Goal: Task Accomplishment & Management: Manage account settings

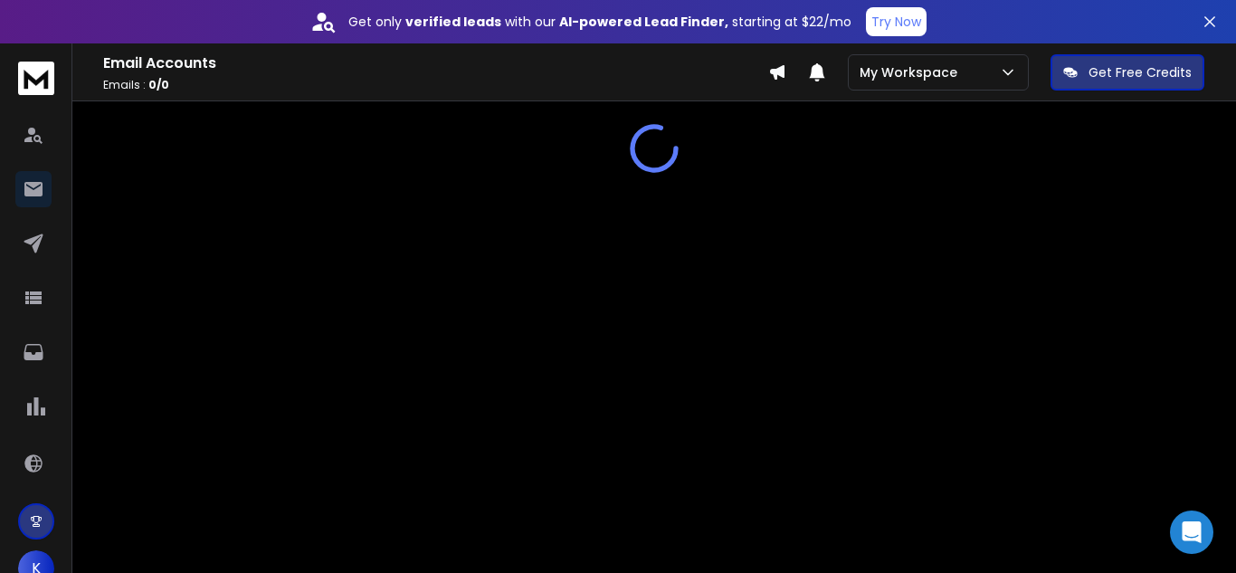
click at [658, 192] on div at bounding box center [653, 148] width 1163 height 94
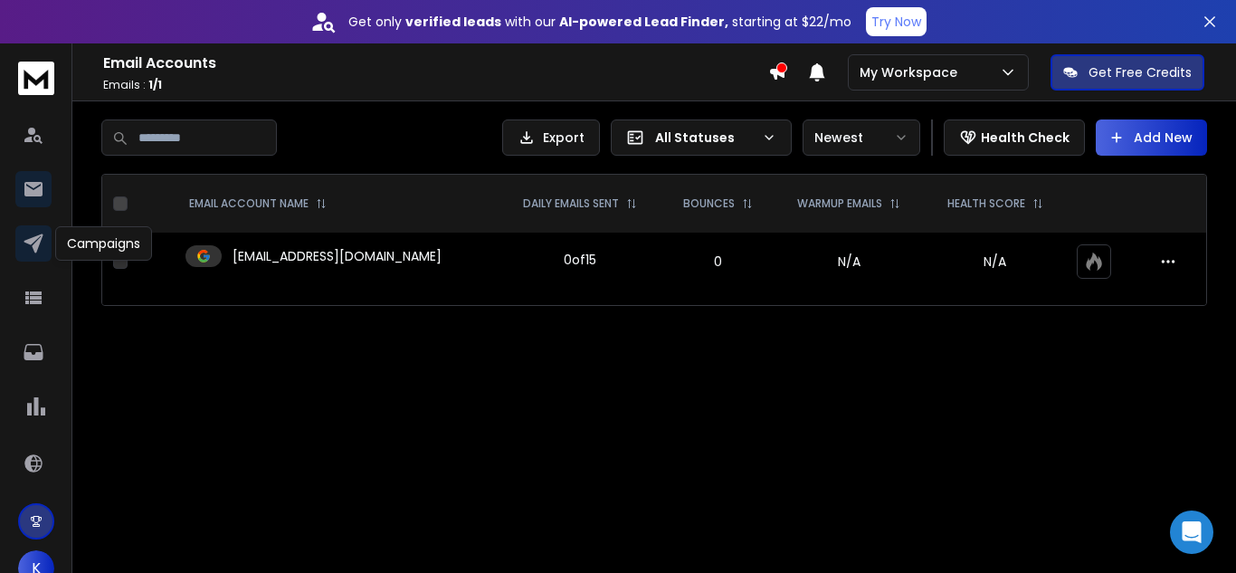
click at [45, 258] on link at bounding box center [33, 243] width 36 height 36
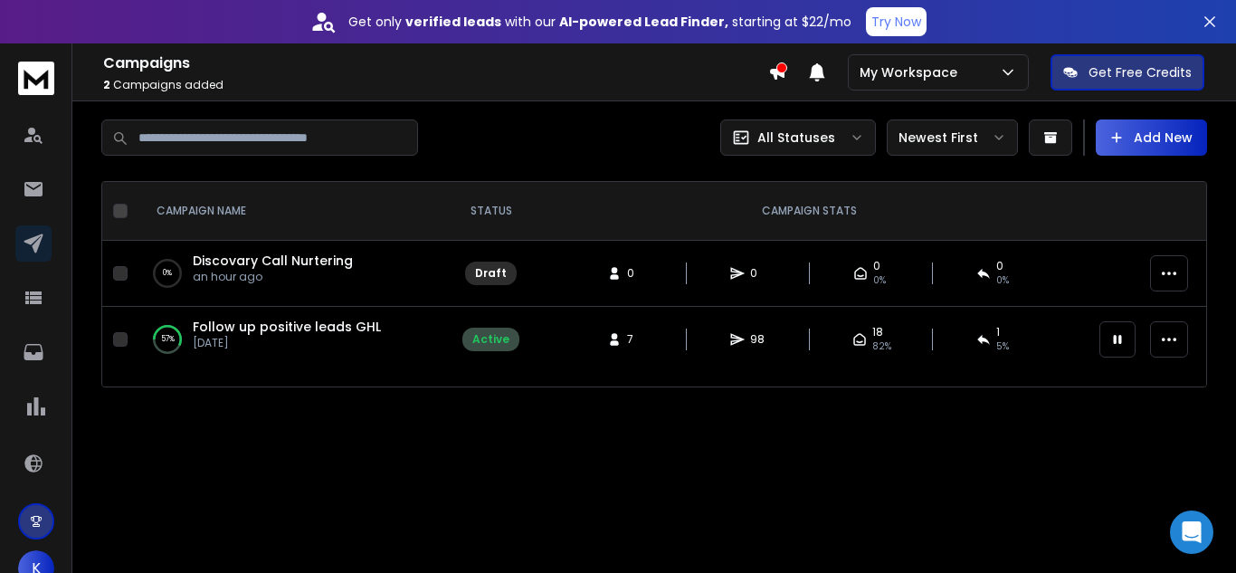
click at [232, 320] on span "Follow up positive leads GHL" at bounding box center [287, 327] width 188 height 18
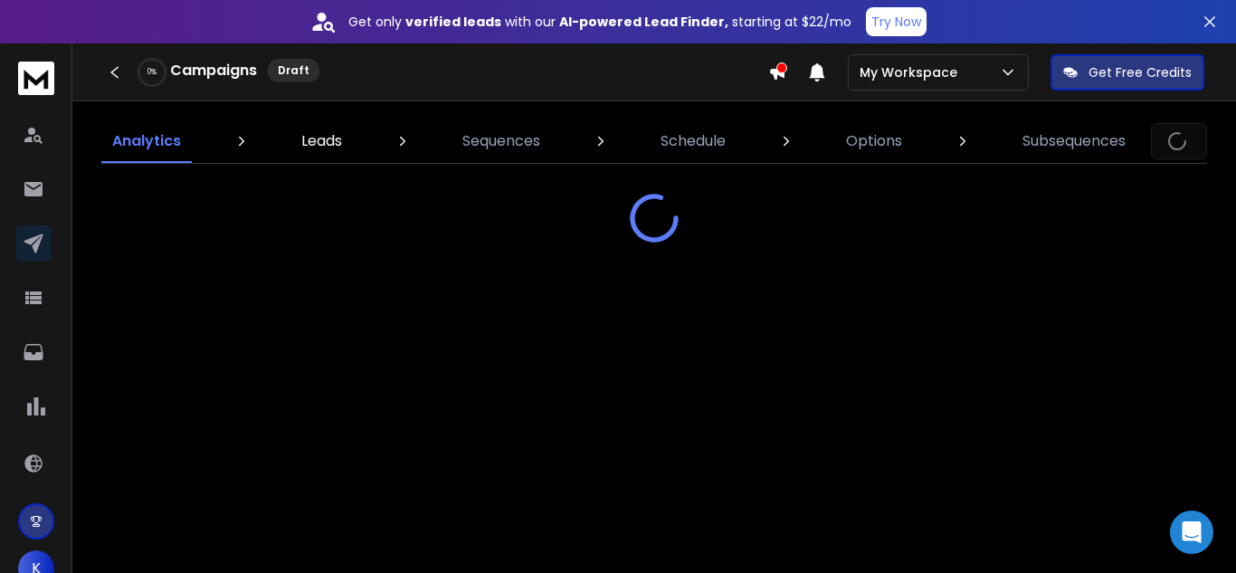
click at [329, 138] on p "Leads" at bounding box center [321, 141] width 41 height 22
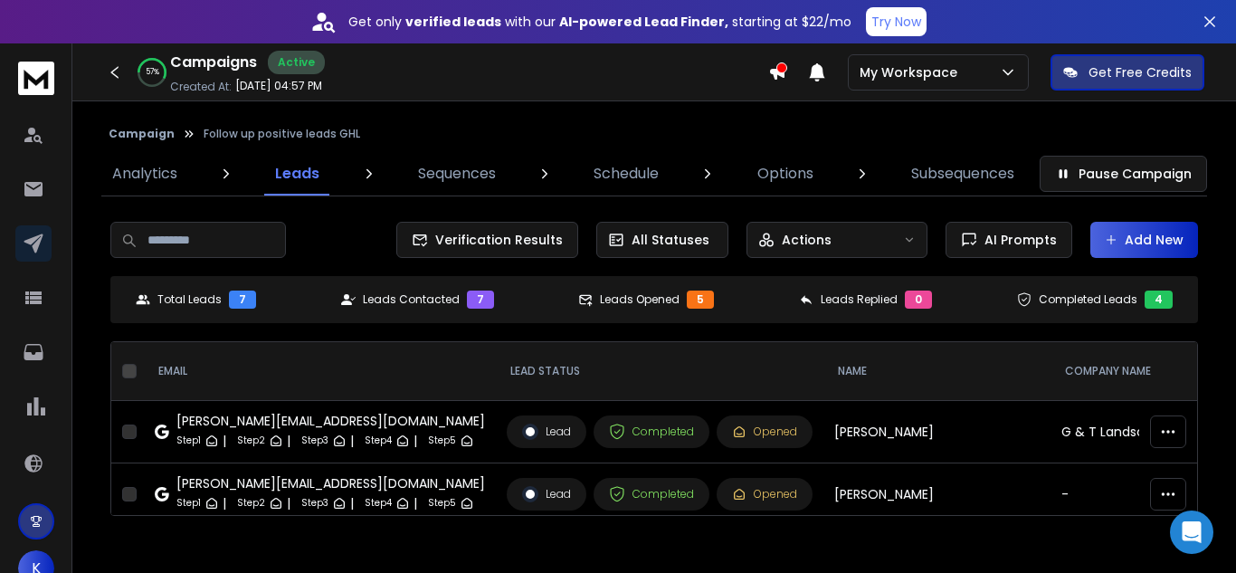
click at [1160, 492] on icon "button" at bounding box center [1168, 494] width 16 height 16
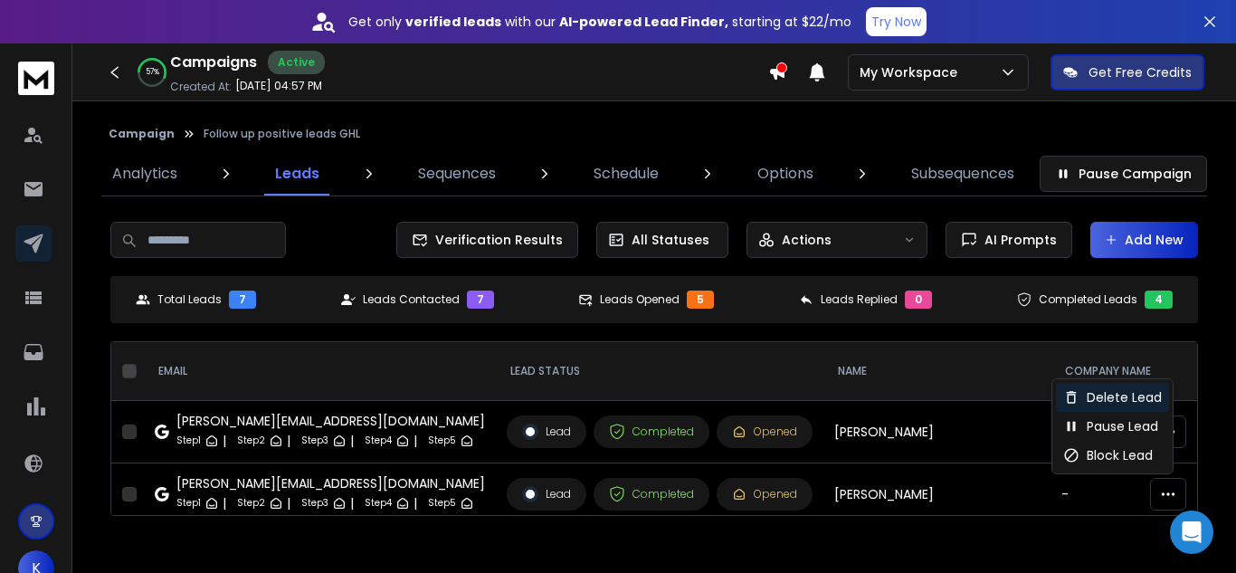
click at [1116, 399] on p "Delete Lead" at bounding box center [1123, 397] width 75 height 18
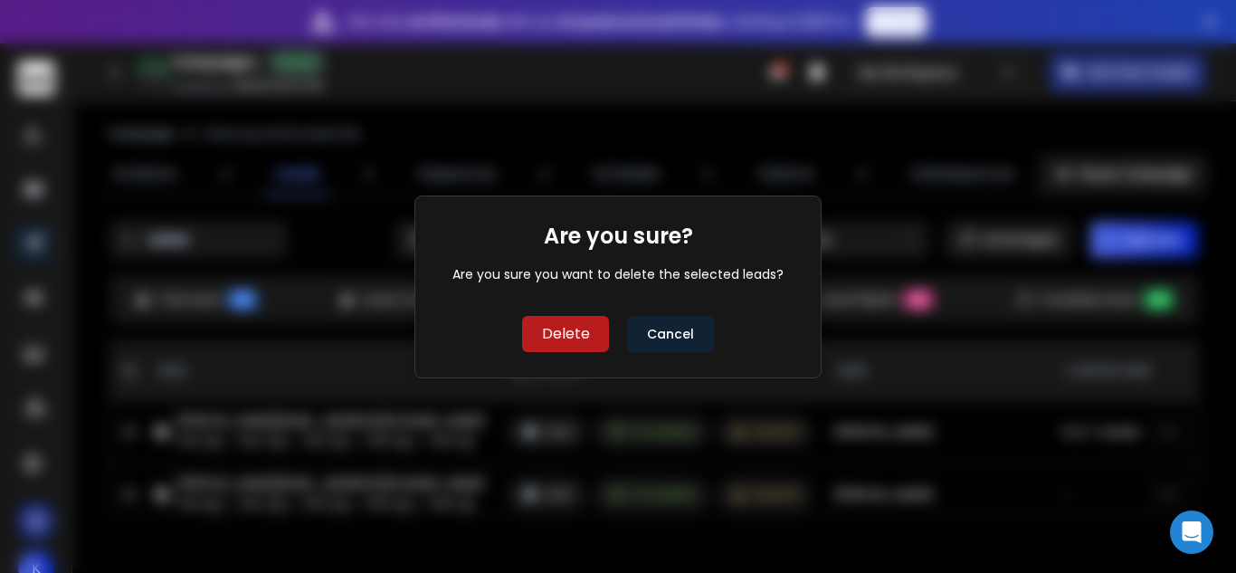
click at [589, 346] on button "Delete" at bounding box center [565, 334] width 87 height 36
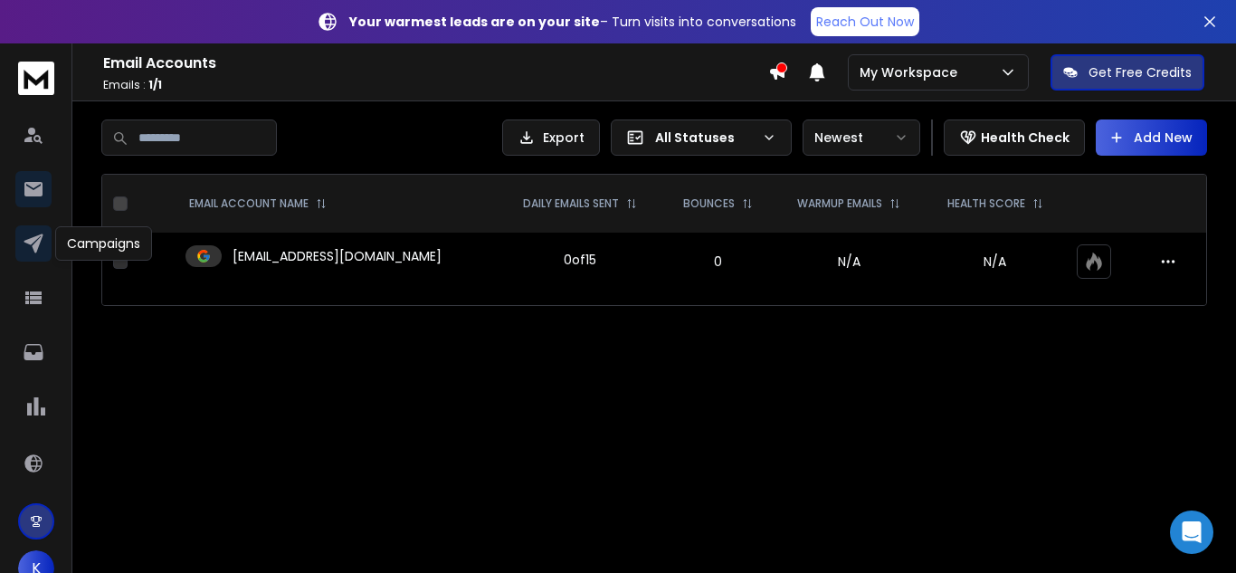
click at [31, 242] on icon at bounding box center [33, 242] width 19 height 19
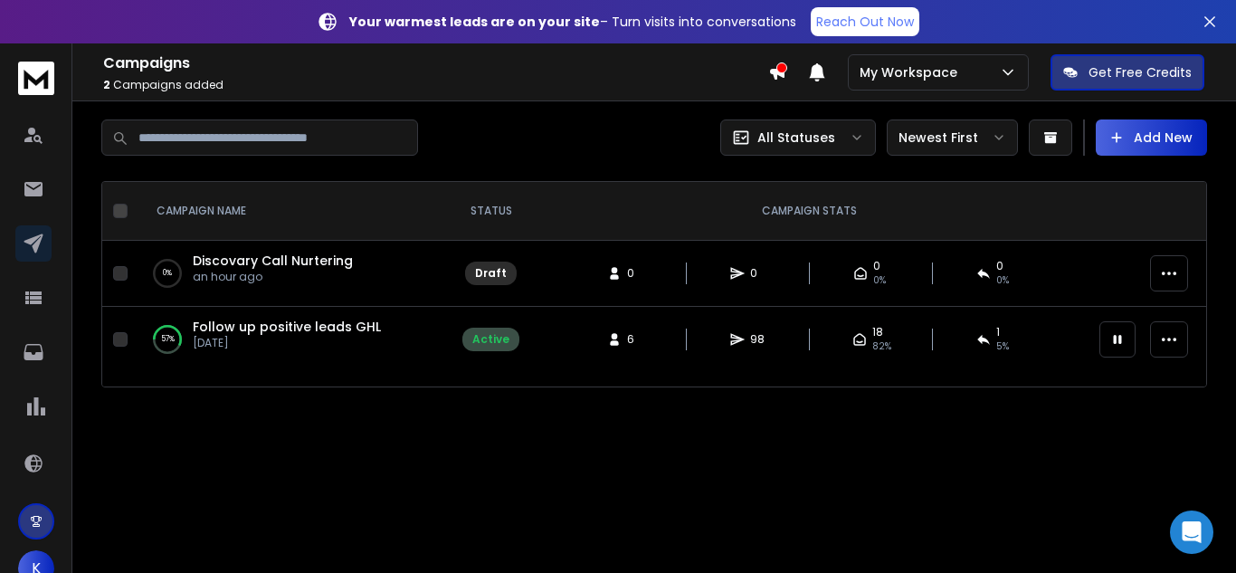
click at [317, 257] on span "Discovary Call Nurtering" at bounding box center [273, 260] width 160 height 18
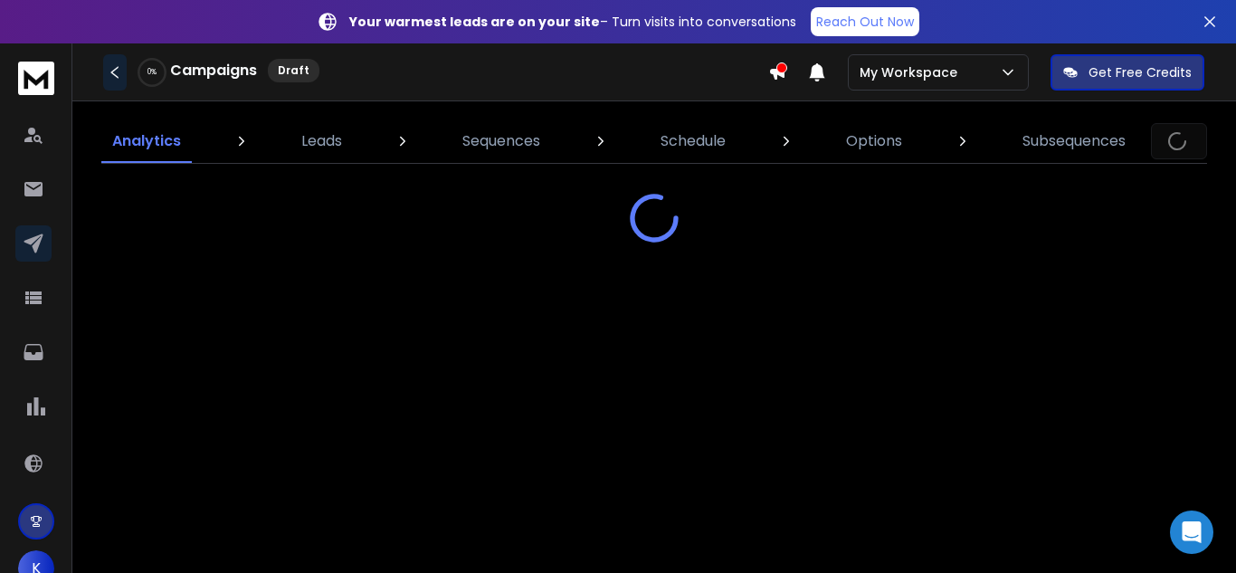
click at [119, 78] on icon at bounding box center [115, 72] width 16 height 16
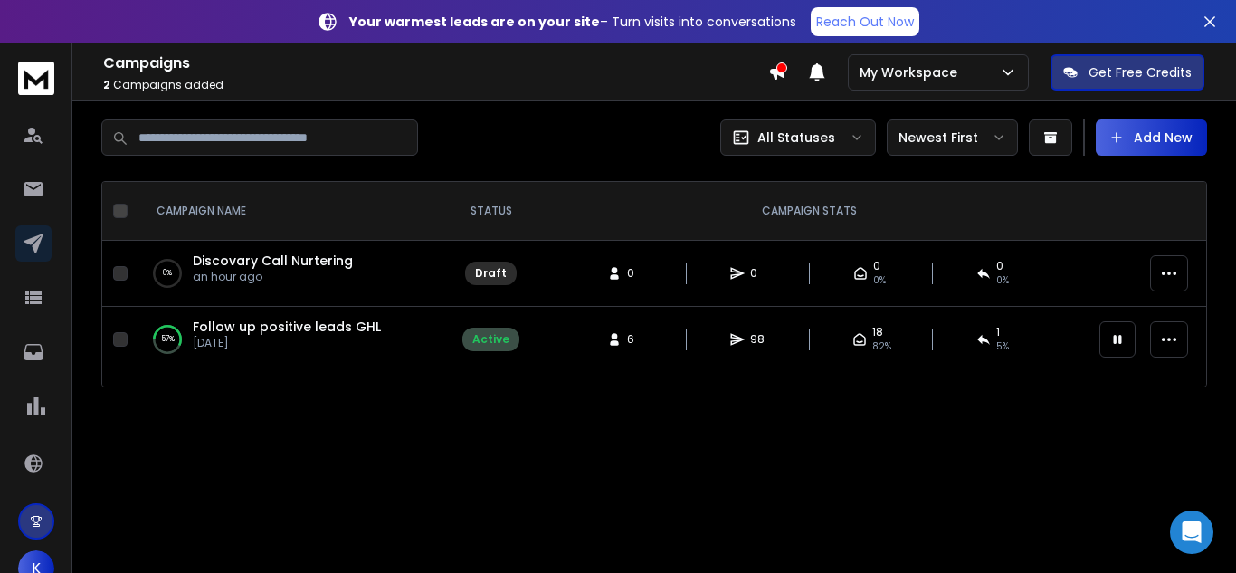
click at [305, 323] on span "Follow up positive leads GHL" at bounding box center [287, 327] width 188 height 18
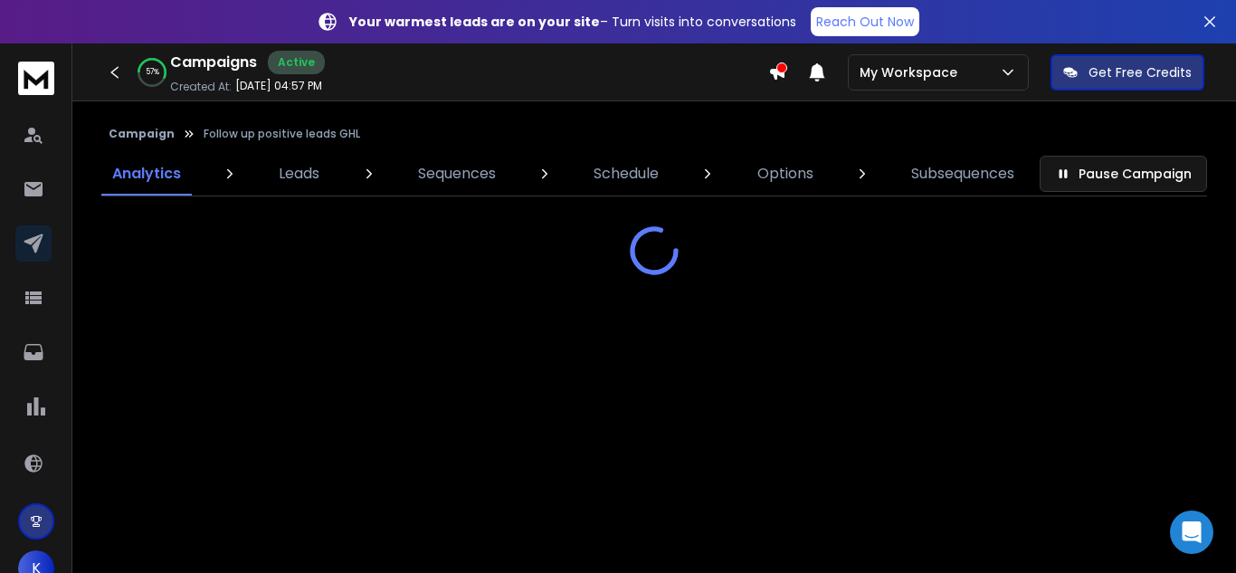
click at [353, 176] on div "Analytics Leads Sequences Schedule Options Subsequences" at bounding box center [563, 173] width 924 height 43
click at [298, 180] on p "Leads" at bounding box center [299, 174] width 41 height 22
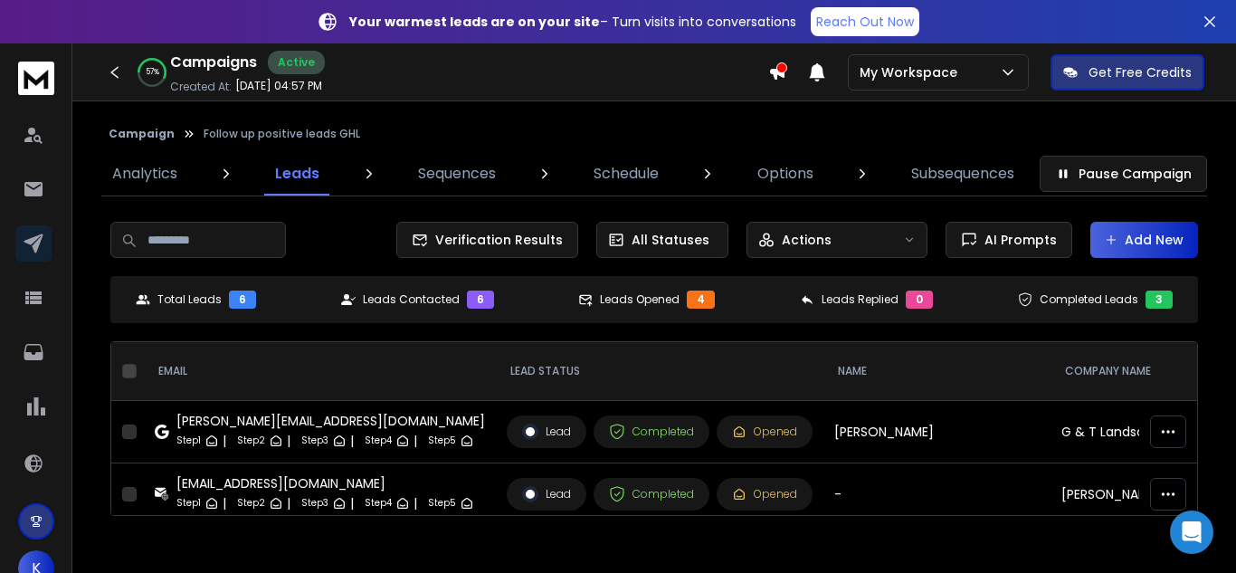
drag, startPoint x: 1200, startPoint y: 383, endPoint x: 1202, endPoint y: 416, distance: 33.5
click at [1202, 416] on div "Verification Results All Statuses Actions AI Prompts Add New Total Leads 6 Lead…" at bounding box center [653, 359] width 1105 height 290
click at [1160, 496] on icon "button" at bounding box center [1168, 494] width 16 height 16
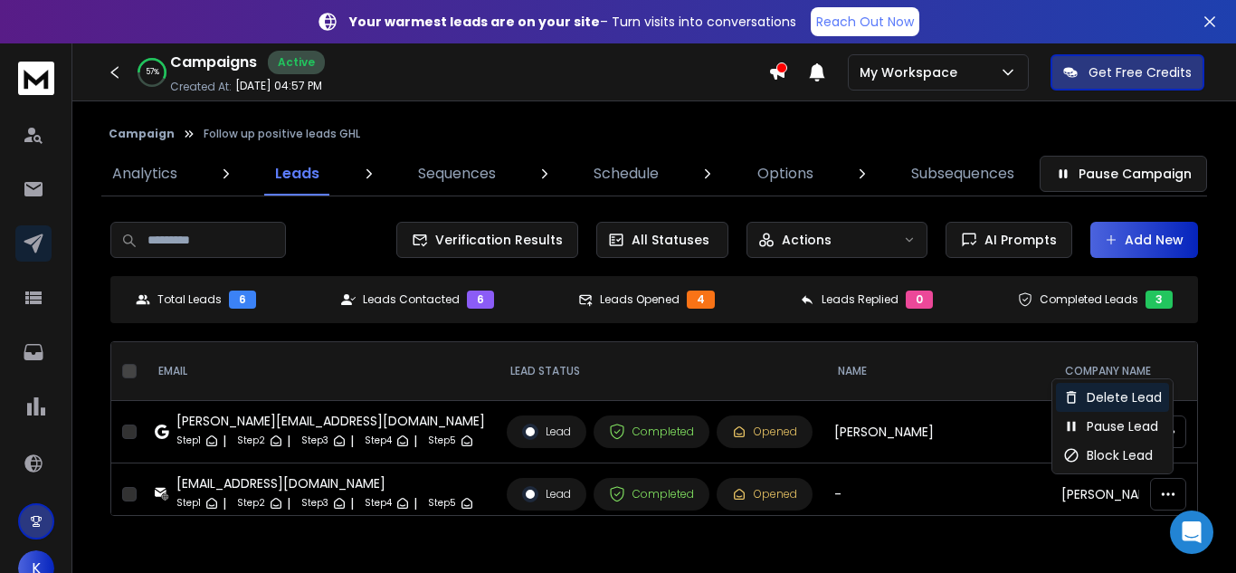
click at [1107, 398] on p "Delete Lead" at bounding box center [1123, 397] width 75 height 18
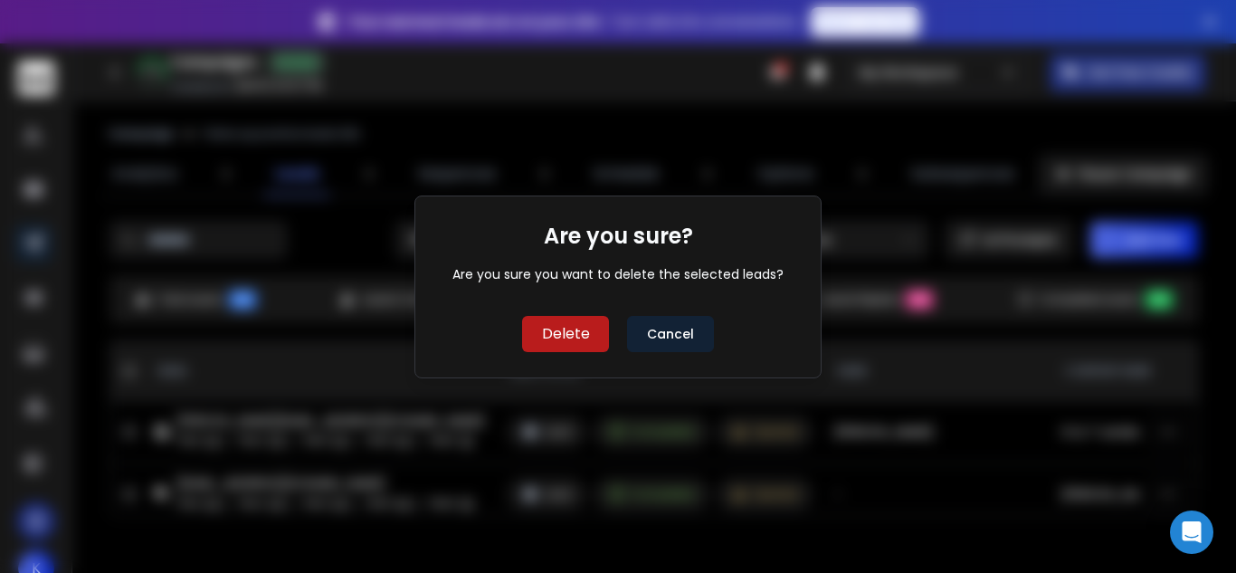
click at [540, 335] on button "Delete" at bounding box center [565, 334] width 87 height 36
